Goal: Navigation & Orientation: Find specific page/section

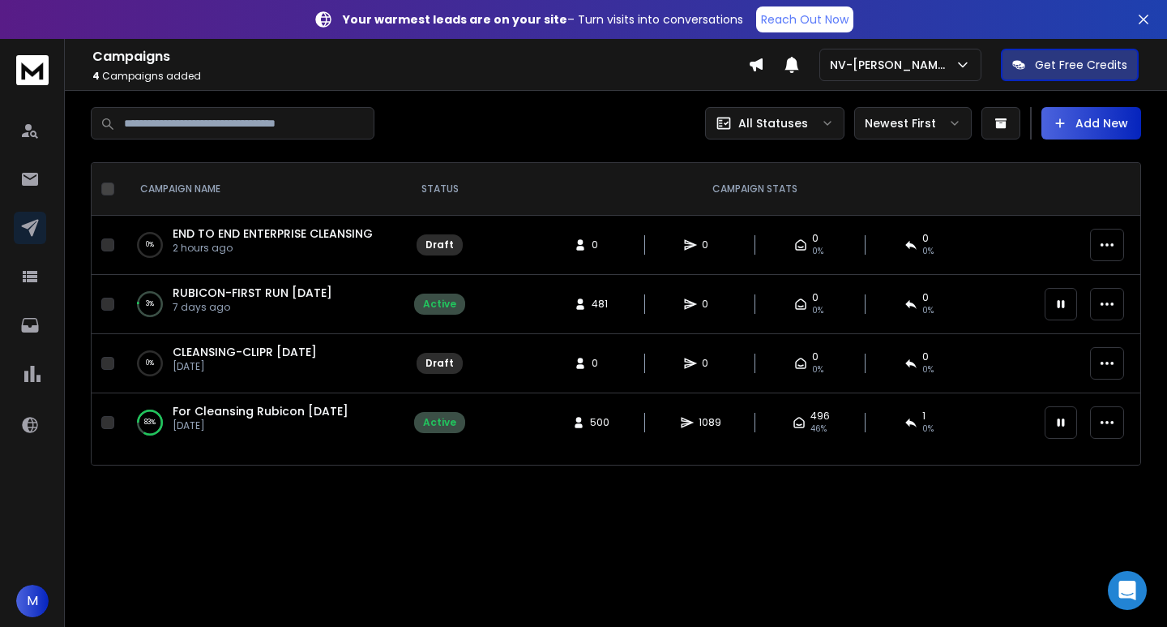
click at [309, 246] on p "2 hours ago" at bounding box center [273, 248] width 200 height 13
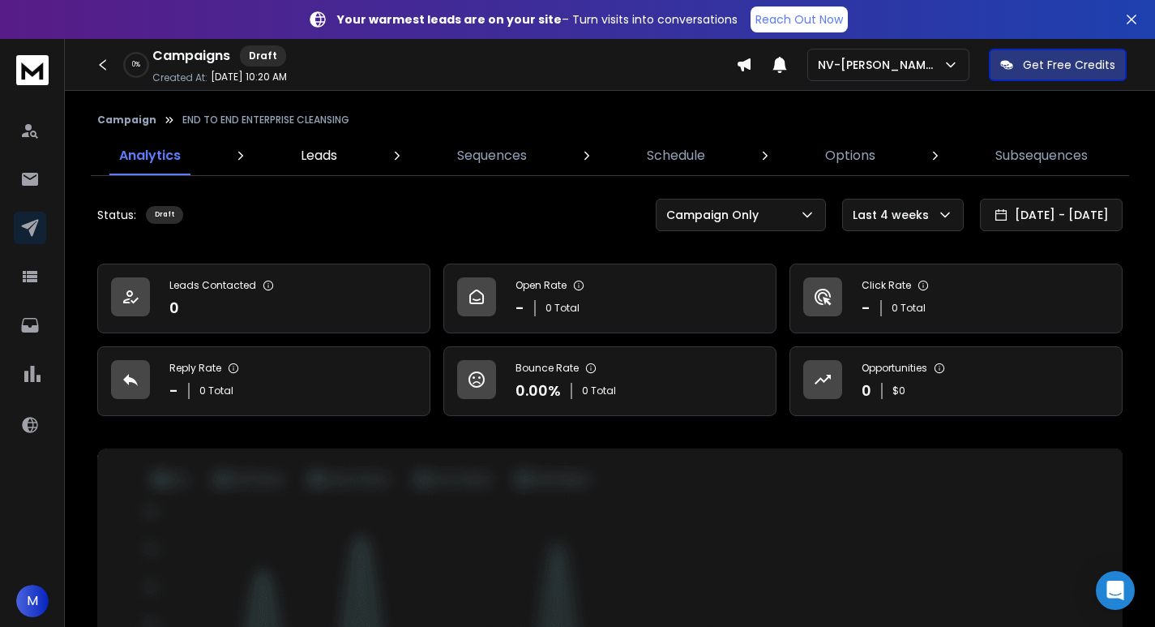
click at [301, 155] on p "Leads" at bounding box center [319, 155] width 36 height 19
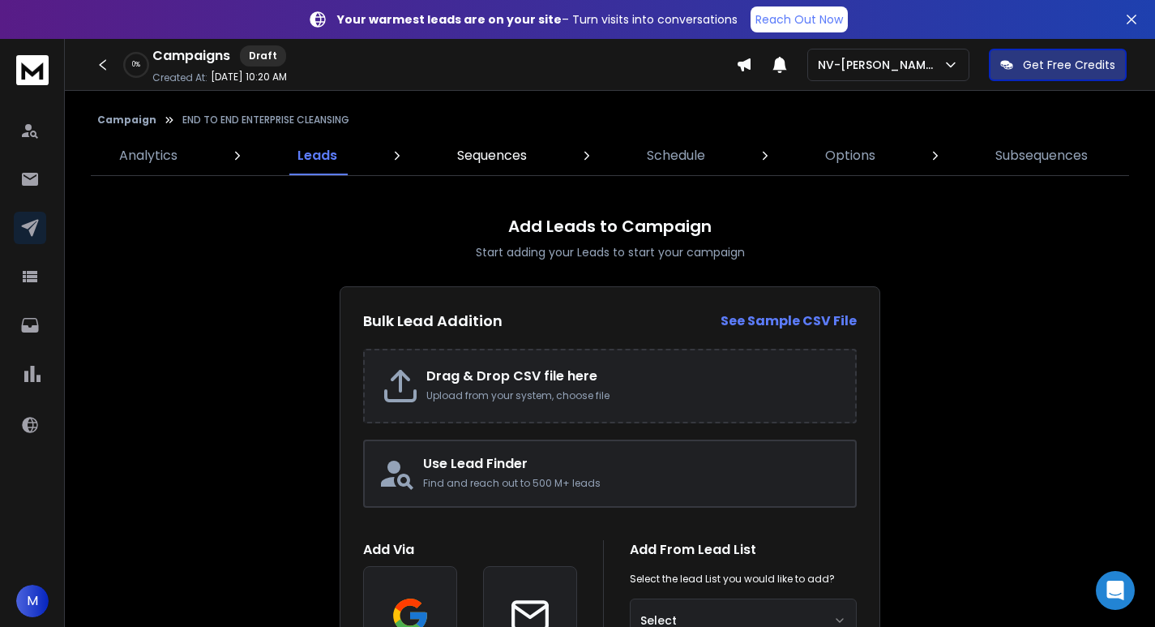
click at [492, 163] on p "Sequences" at bounding box center [492, 155] width 70 height 19
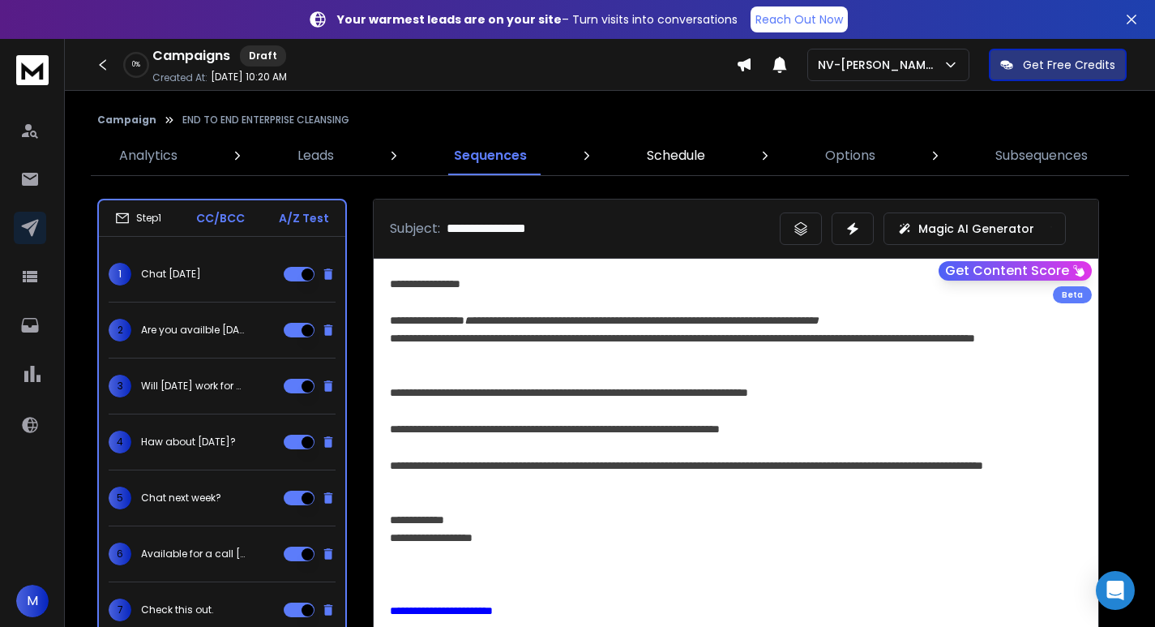
click at [695, 165] on p "Schedule" at bounding box center [676, 155] width 58 height 19
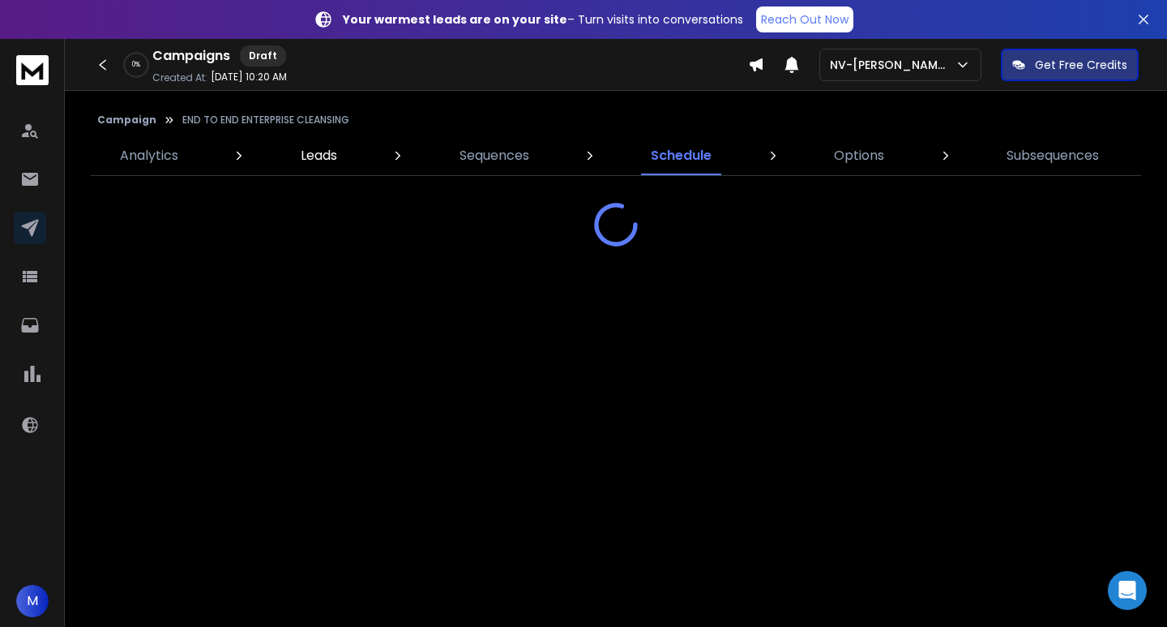
click at [291, 160] on link "Leads" at bounding box center [319, 155] width 56 height 39
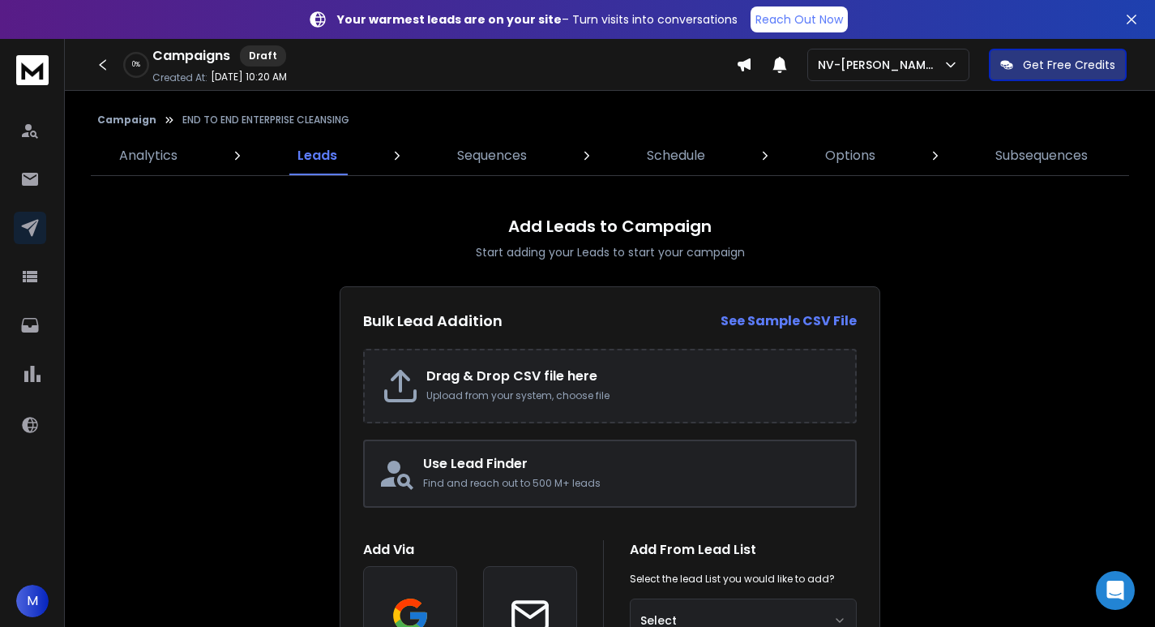
scroll to position [110, 0]
